Goal: Task Accomplishment & Management: Use online tool/utility

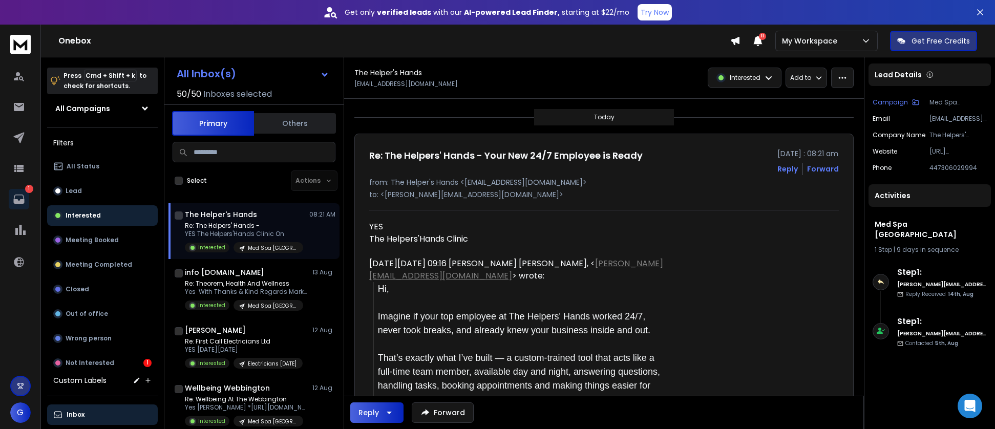
click at [262, 227] on p "Re: The Helpers' Hands -" at bounding box center [244, 226] width 118 height 8
click at [105, 368] on button "Not Interested 1" at bounding box center [102, 363] width 111 height 20
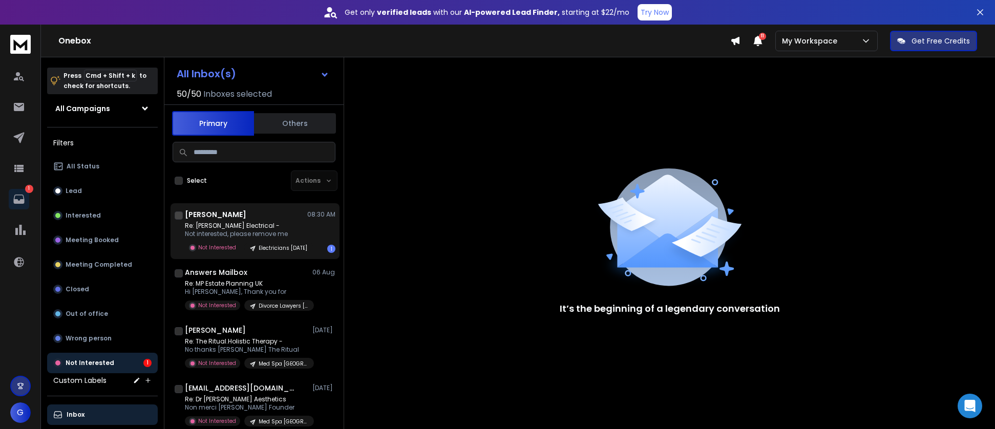
click at [257, 222] on p "Re: [PERSON_NAME] Electrical -" at bounding box center [246, 226] width 123 height 8
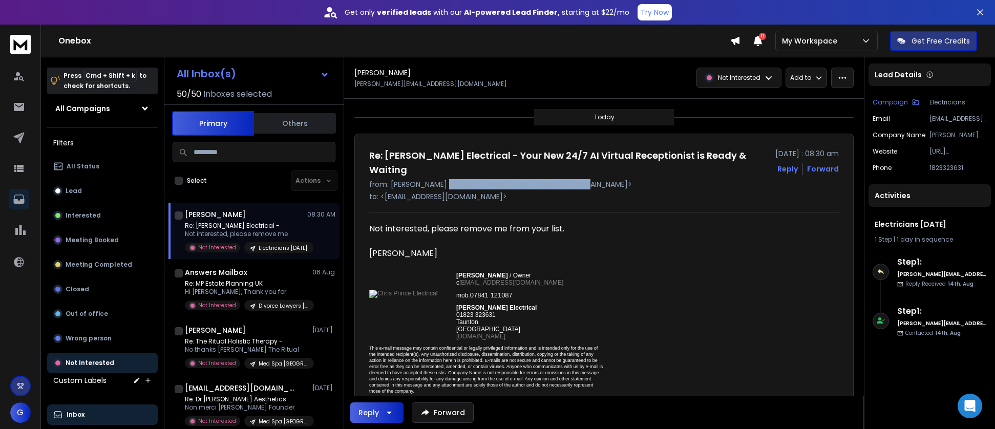
drag, startPoint x: 438, startPoint y: 184, endPoint x: 554, endPoint y: 182, distance: 116.7
click at [554, 182] on p "from: Chris Prince <chris@chrisprinceelectrical.co.uk>" at bounding box center [603, 184] width 469 height 10
copy p "chris@chrisprinceelectrical.co.uk"
click at [19, 111] on icon at bounding box center [19, 107] width 12 height 12
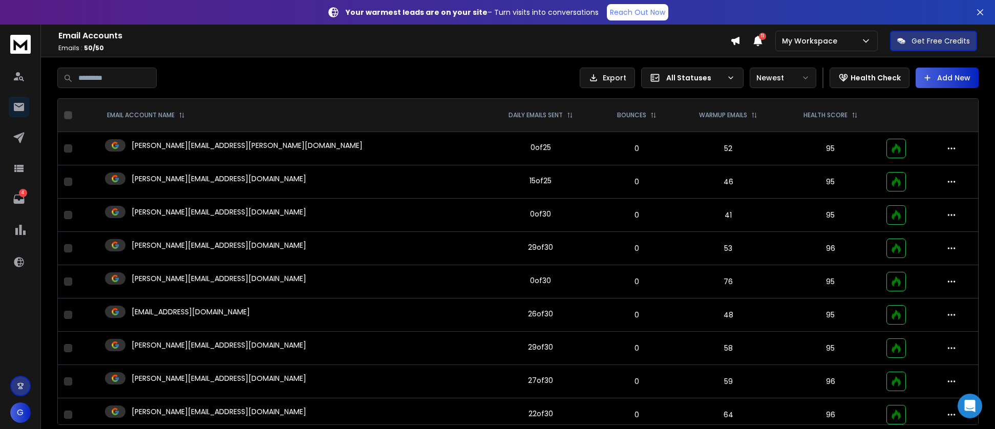
click at [114, 77] on input at bounding box center [106, 78] width 99 height 20
click at [19, 132] on icon at bounding box center [19, 138] width 12 height 12
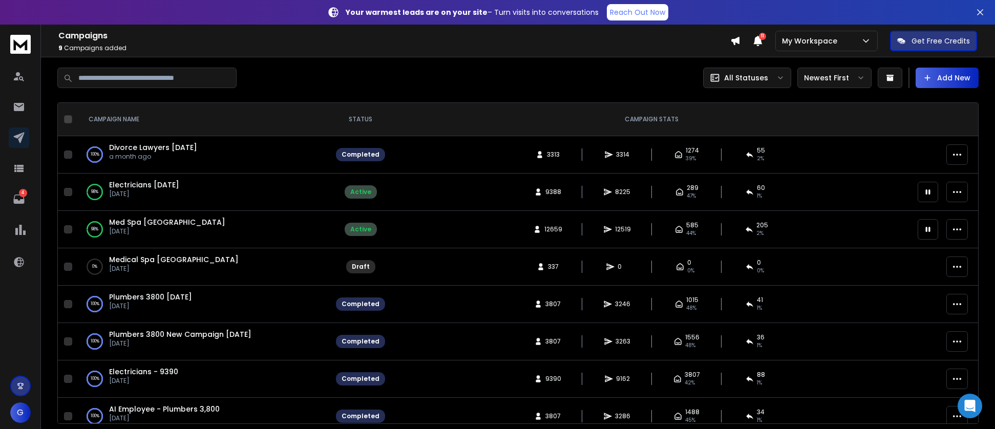
click at [133, 187] on span "Electricians [DATE]" at bounding box center [144, 185] width 70 height 10
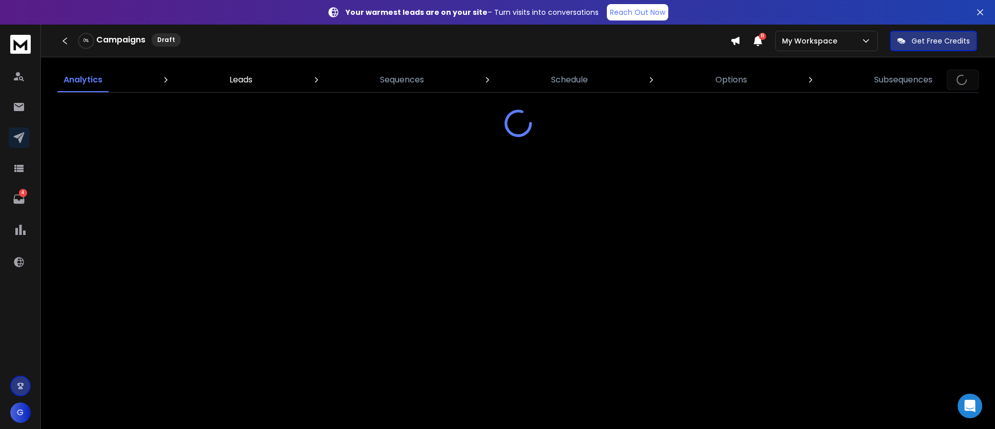
click at [254, 85] on link "Leads" at bounding box center [240, 80] width 35 height 25
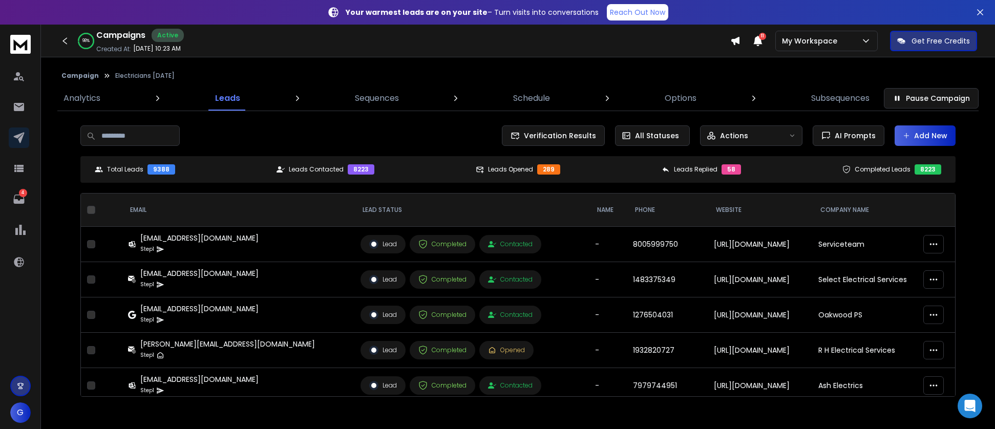
click at [133, 139] on input at bounding box center [129, 135] width 99 height 20
paste input "**********"
type input "**********"
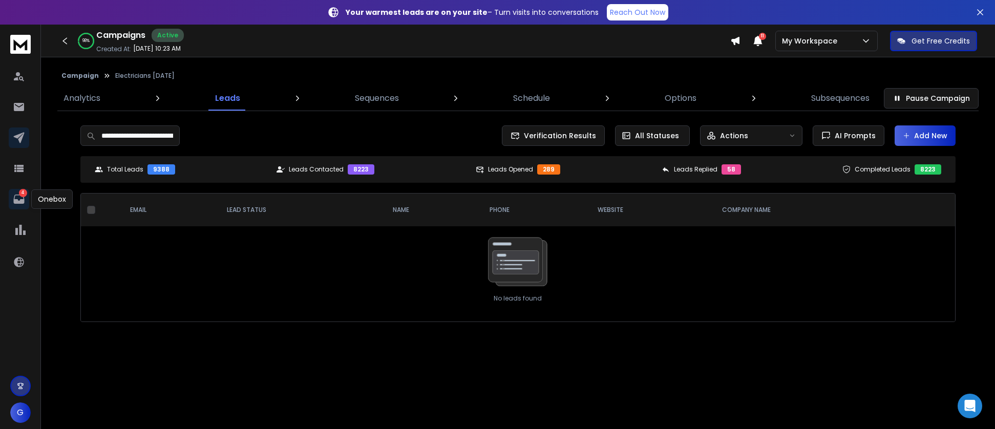
click at [25, 198] on link "4" at bounding box center [19, 199] width 20 height 20
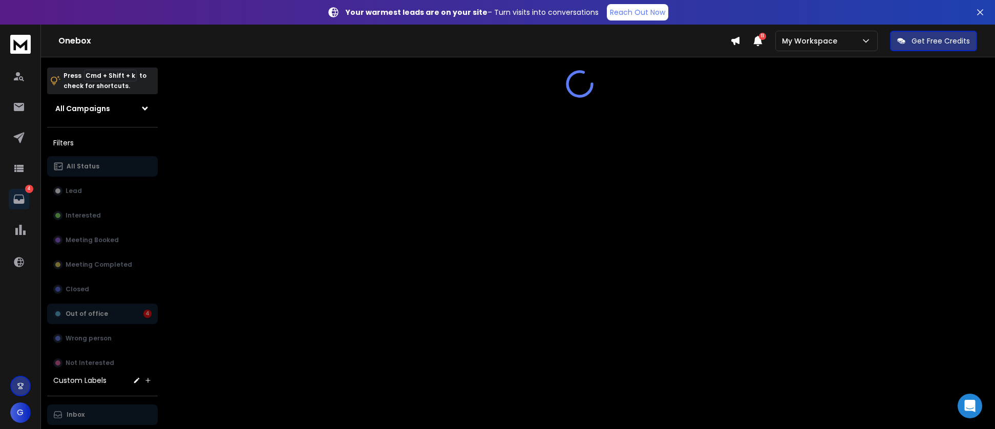
click at [89, 316] on div "All Status Lead Interested Meeting Booked Meeting Completed Closed Out of offic…" at bounding box center [102, 264] width 111 height 217
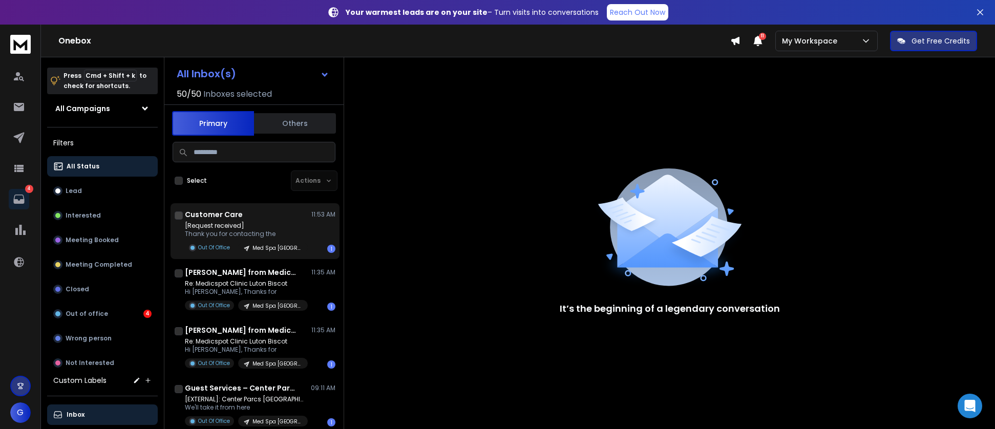
click at [265, 220] on div "Customer Care 11:53 AM [Request received] Thank you for contacting the Out Of O…" at bounding box center [260, 231] width 150 height 44
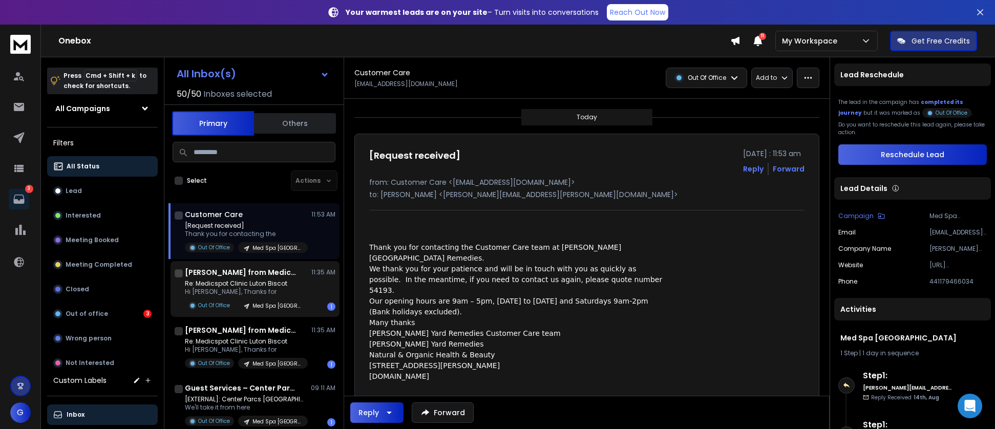
click at [242, 273] on h1 "[PERSON_NAME] from Medicspot" at bounding box center [241, 272] width 113 height 10
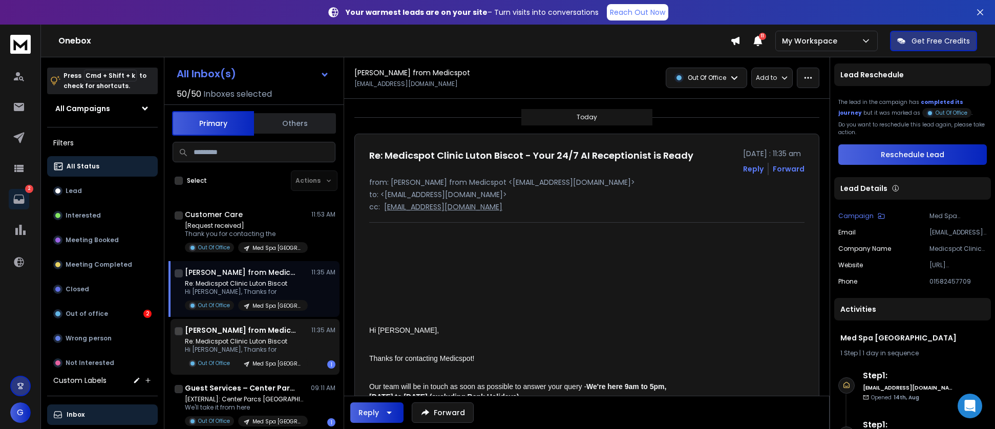
click at [230, 326] on h1 "[PERSON_NAME] from Medicspot" at bounding box center [241, 330] width 113 height 10
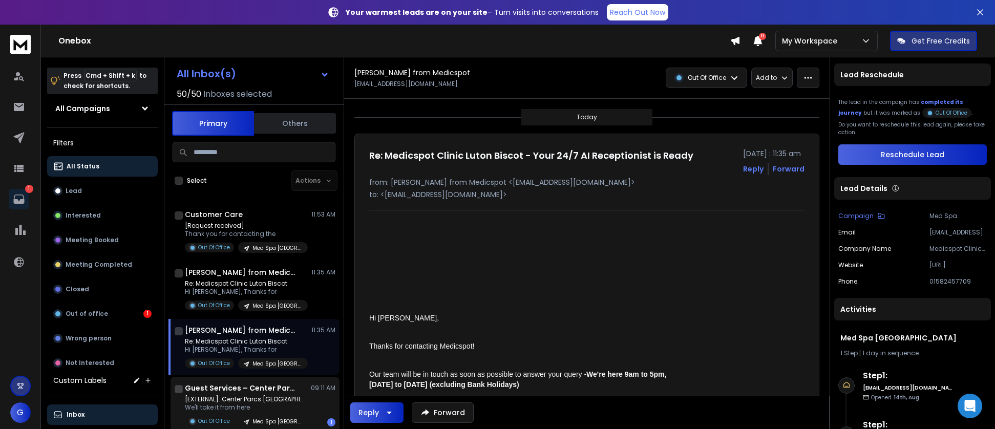
click at [224, 390] on h1 "Guest Services – Center Parcs" at bounding box center [241, 388] width 113 height 10
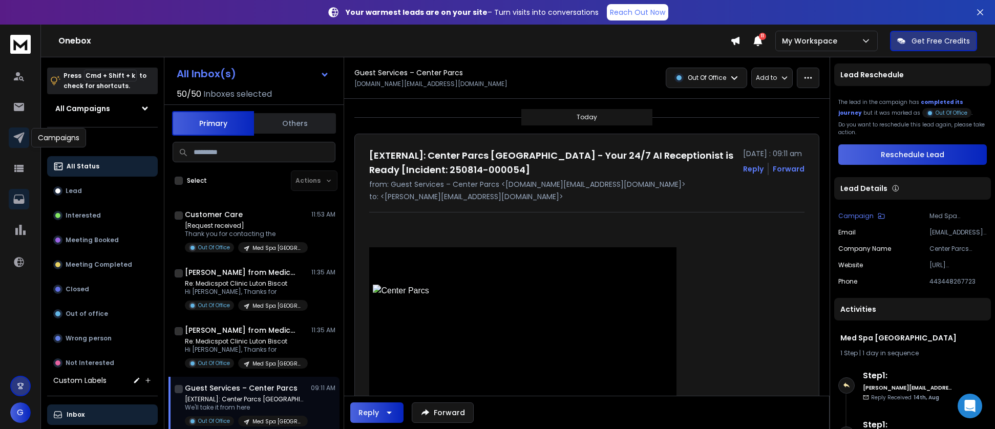
click at [17, 136] on icon at bounding box center [18, 137] width 11 height 11
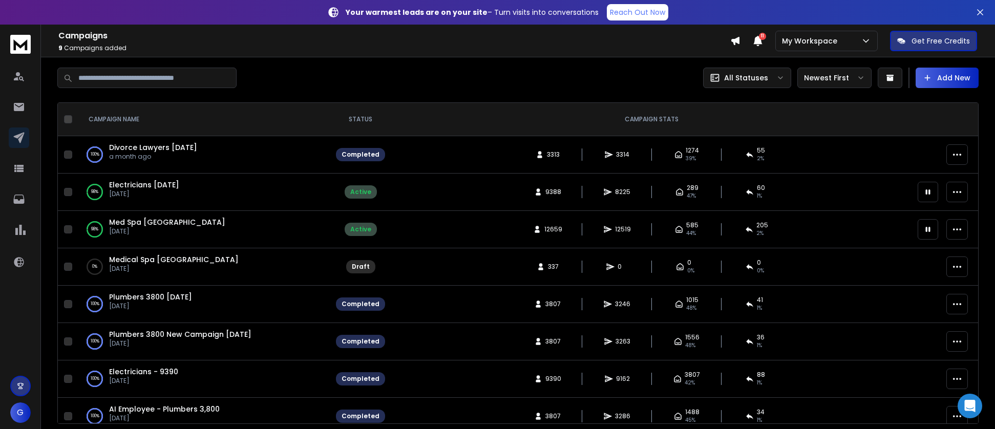
click at [147, 182] on span "Electricians [DATE]" at bounding box center [144, 185] width 70 height 10
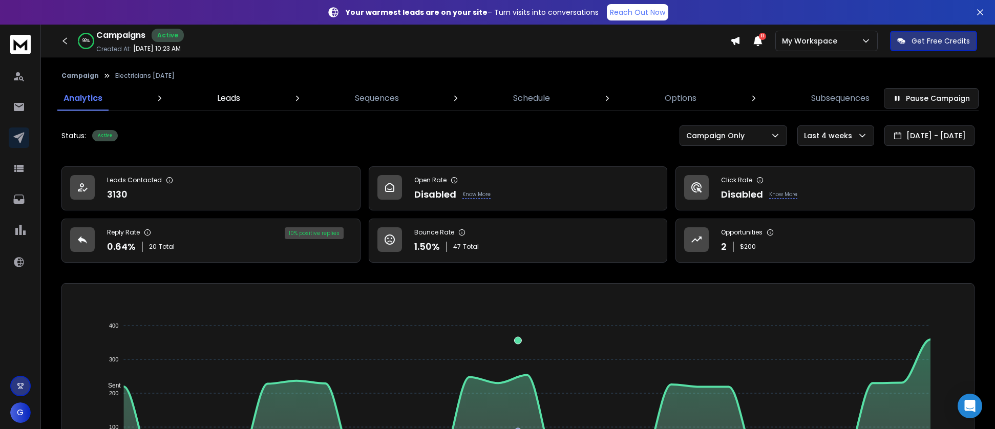
click at [234, 97] on p "Leads" at bounding box center [228, 98] width 23 height 12
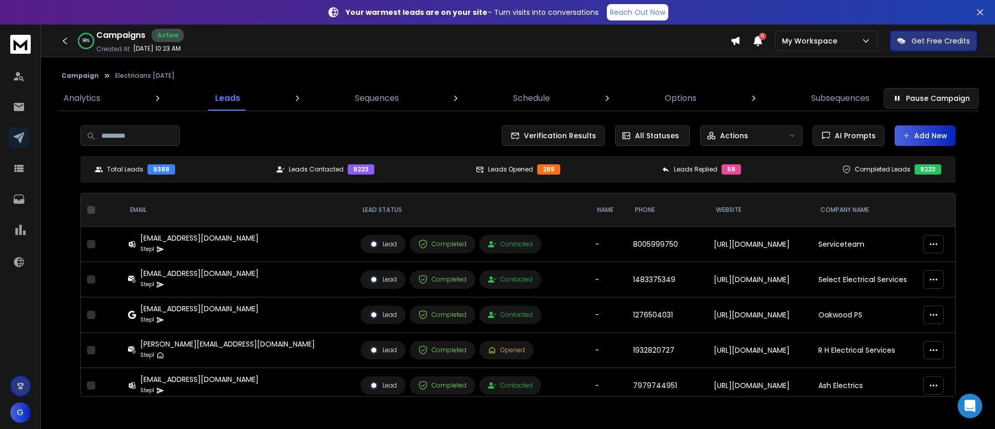
click at [118, 133] on input at bounding box center [129, 135] width 99 height 20
paste input "**********"
type input "**********"
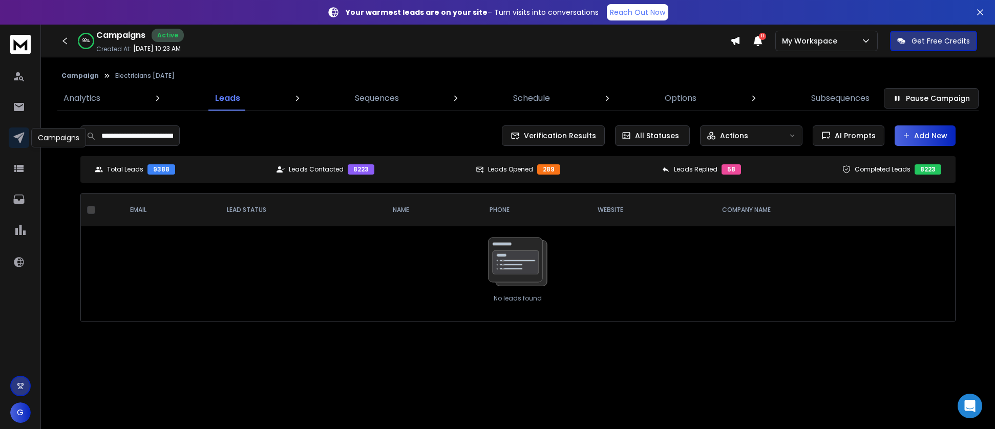
click at [24, 138] on icon at bounding box center [19, 138] width 12 height 12
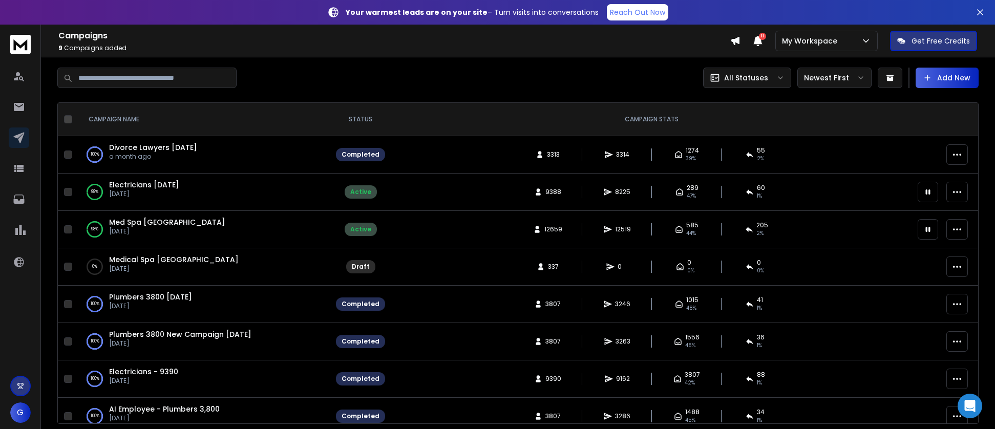
click at [127, 224] on span "Med Spa [GEOGRAPHIC_DATA]" at bounding box center [167, 222] width 116 height 10
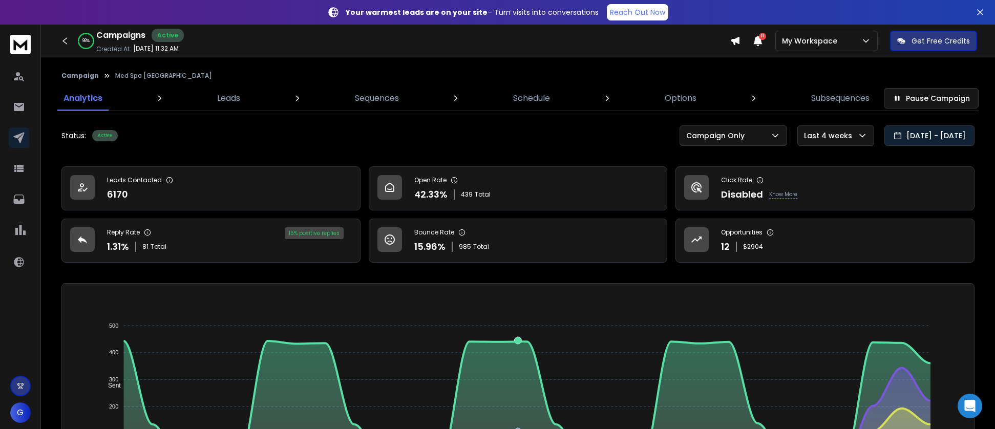
click at [920, 138] on button "[DATE] - [DATE]" at bounding box center [929, 135] width 90 height 20
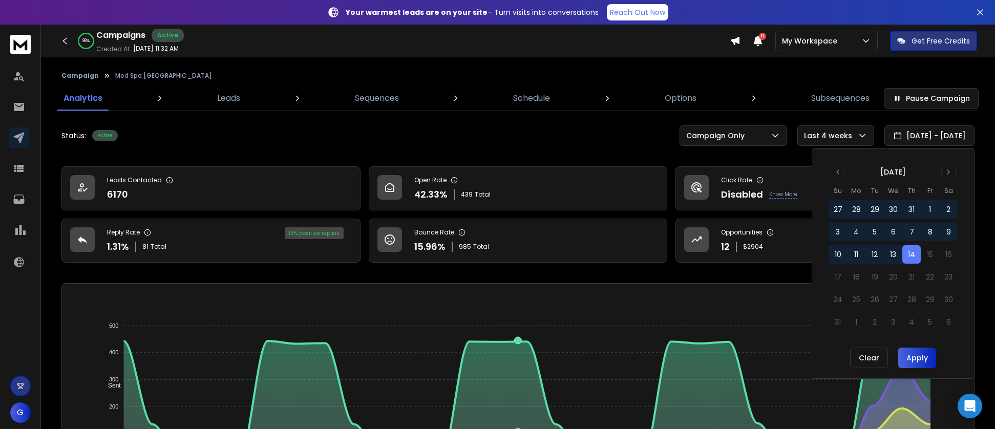
click at [875, 252] on button "12" at bounding box center [874, 254] width 18 height 18
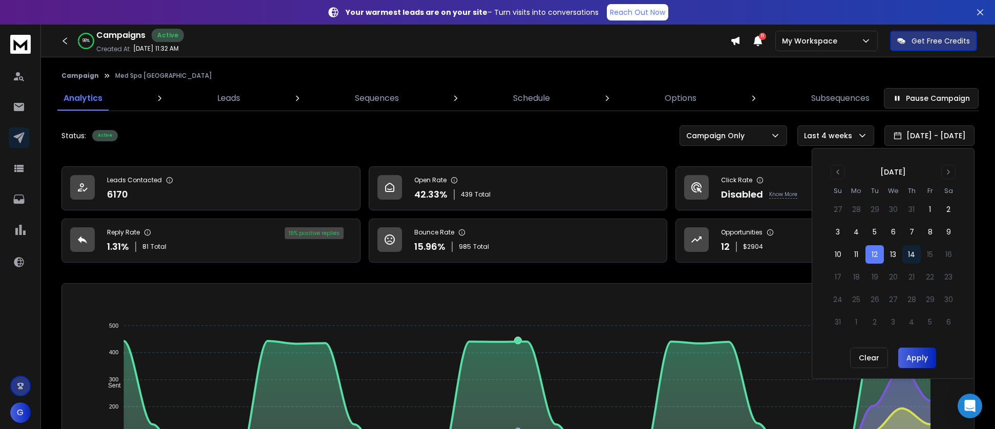
click at [911, 252] on button "14" at bounding box center [911, 254] width 18 height 18
click at [873, 252] on button "12" at bounding box center [874, 254] width 18 height 18
click at [915, 351] on button "Apply" at bounding box center [917, 358] width 38 height 20
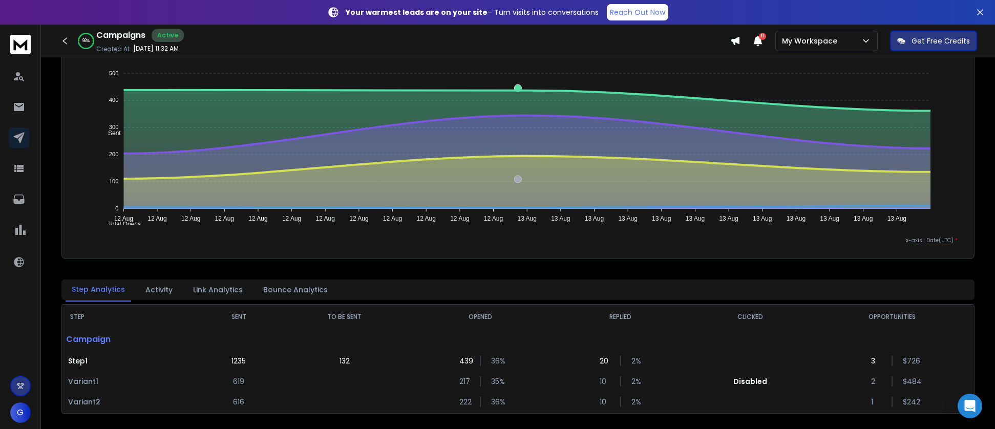
scroll to position [255, 0]
